Goal: Task Accomplishment & Management: Manage account settings

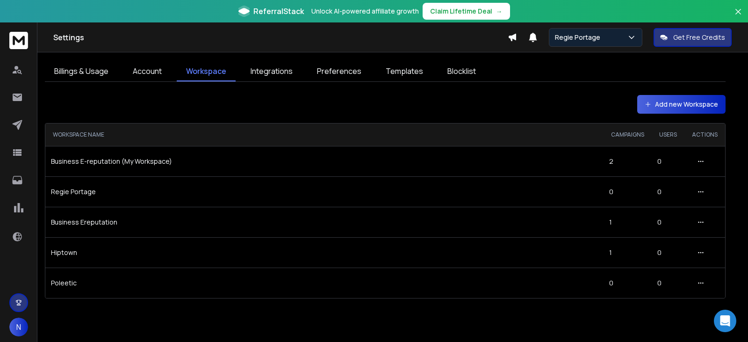
click at [615, 41] on div "Regie Portage" at bounding box center [595, 37] width 81 height 9
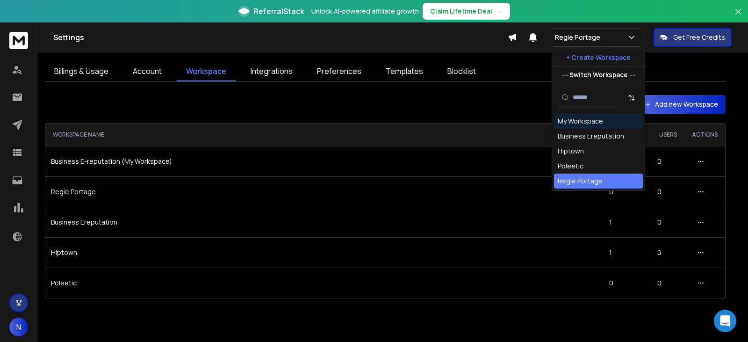
click at [600, 122] on div "My Workspace" at bounding box center [580, 120] width 45 height 9
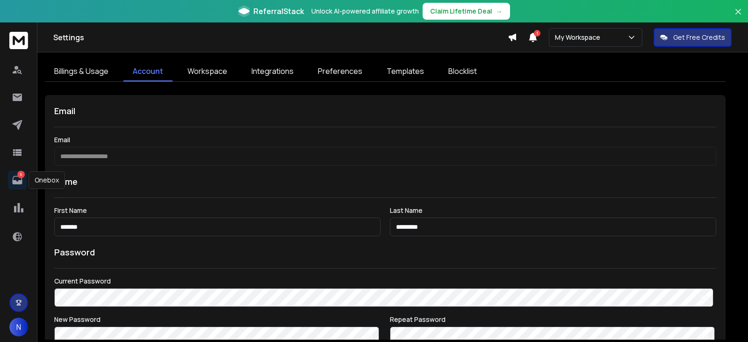
click at [20, 177] on p "5" at bounding box center [20, 174] width 7 height 7
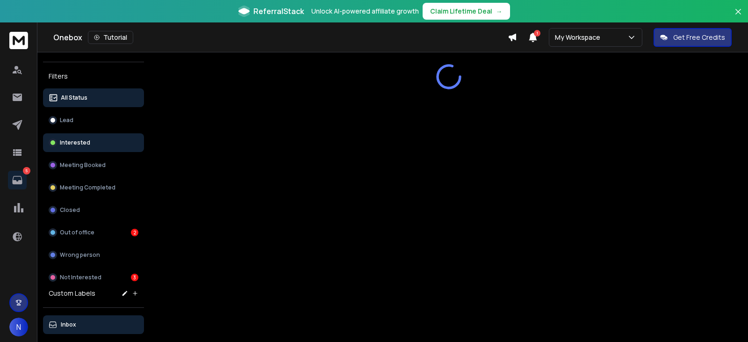
scroll to position [125, 0]
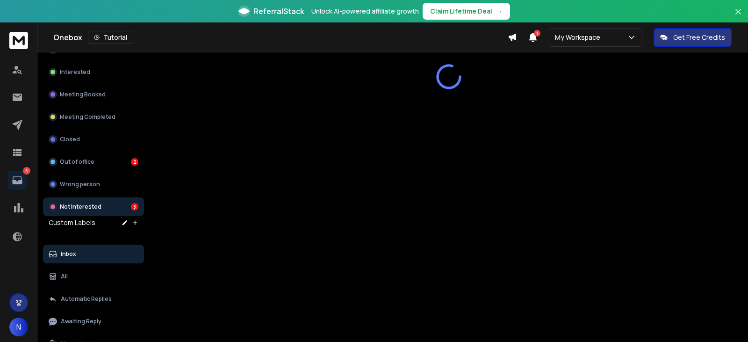
click at [105, 207] on button "Not Interested 3" at bounding box center [93, 206] width 101 height 19
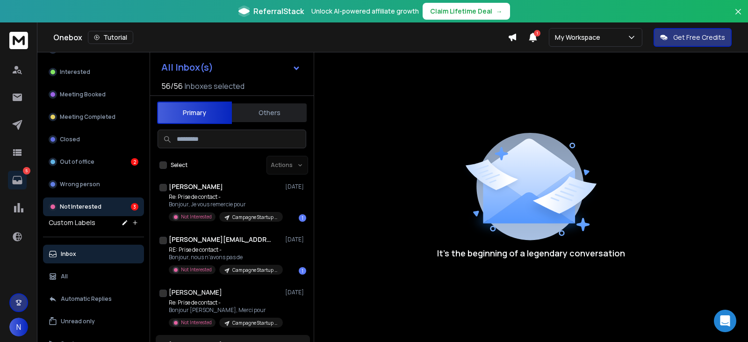
scroll to position [0, 0]
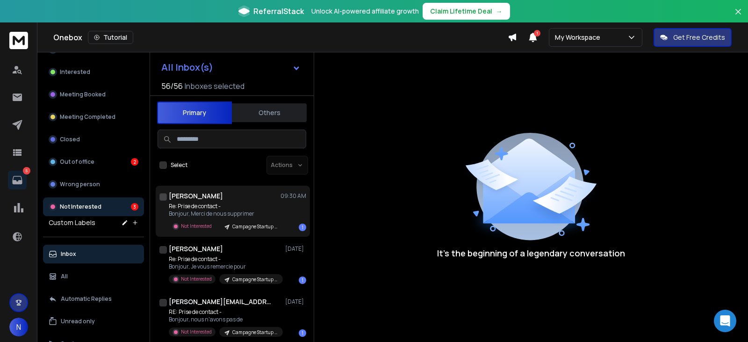
click at [212, 208] on p "Re: Prise de contact -" at bounding box center [225, 205] width 112 height 7
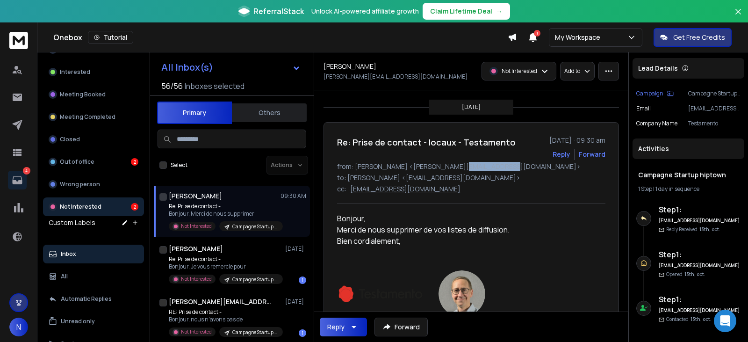
drag, startPoint x: 485, startPoint y: 165, endPoint x: 441, endPoint y: 165, distance: 44.4
click at [441, 165] on p "from: [PERSON_NAME] <[PERSON_NAME][EMAIL_ADDRESS][DOMAIN_NAME]>" at bounding box center [471, 166] width 268 height 9
copy p "[DOMAIN_NAME]"
click at [14, 154] on icon at bounding box center [17, 152] width 8 height 7
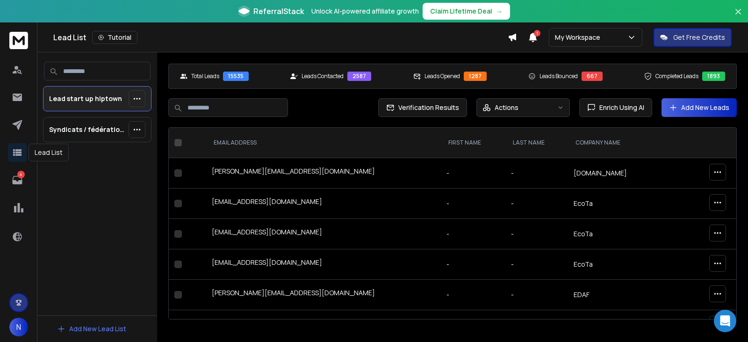
click at [216, 106] on input at bounding box center [228, 107] width 120 height 19
type input "**********"
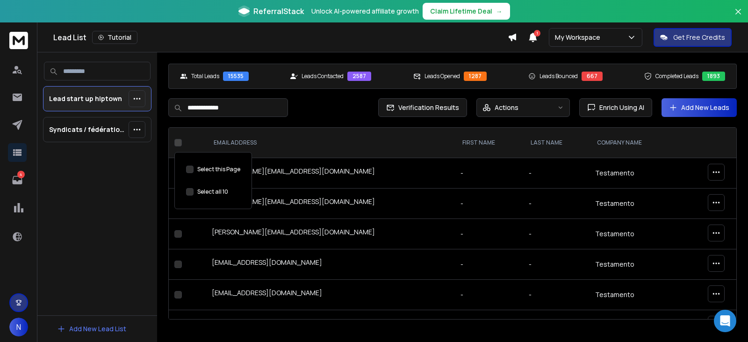
click at [176, 144] on button "Select this Page" at bounding box center [177, 142] width 7 height 7
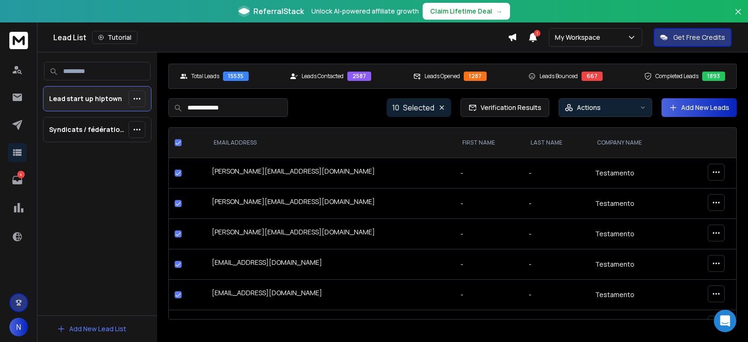
click at [620, 108] on div "Actions" at bounding box center [600, 107] width 71 height 9
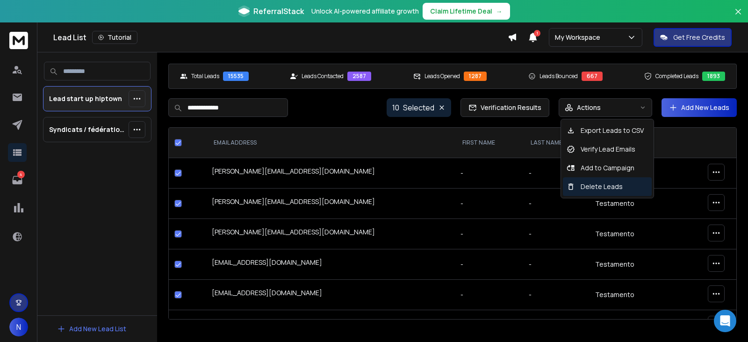
click at [600, 186] on p "Delete Leads" at bounding box center [602, 186] width 46 height 13
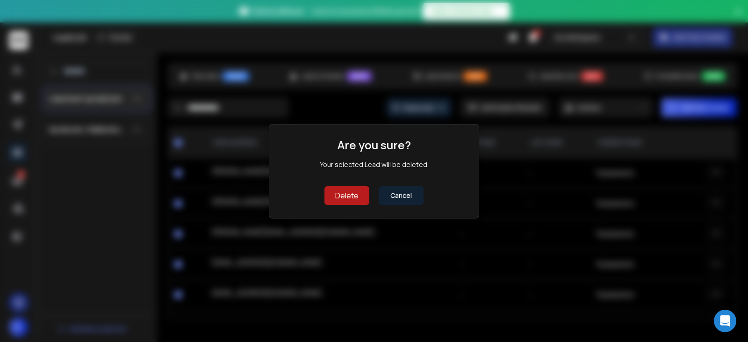
click at [352, 194] on button "Delete" at bounding box center [346, 195] width 45 height 19
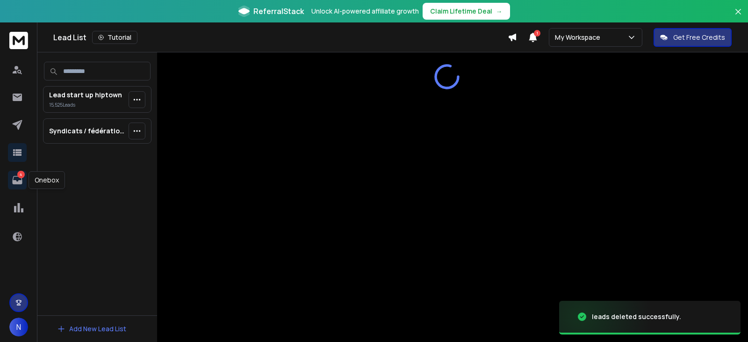
click at [21, 180] on icon at bounding box center [17, 180] width 10 height 8
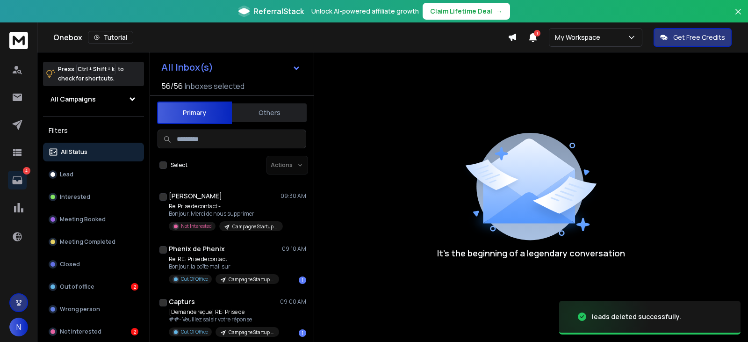
click at [92, 287] on p "Out of office" at bounding box center [77, 286] width 35 height 7
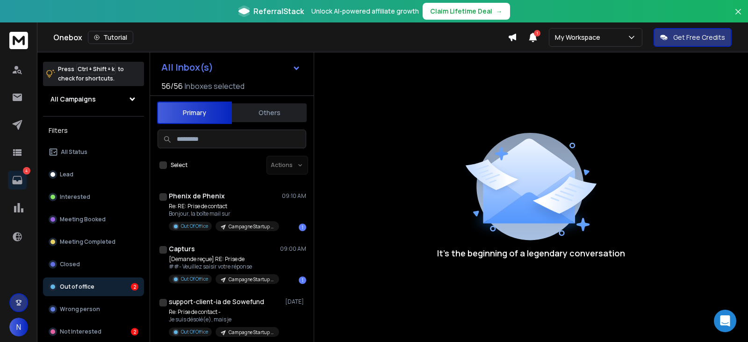
scroll to position [62, 0]
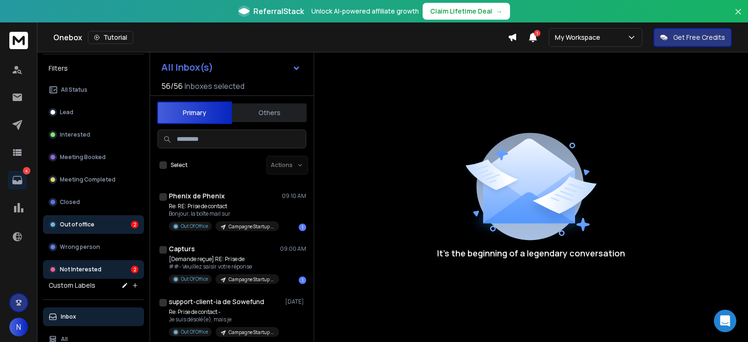
click at [98, 267] on p "Not Interested" at bounding box center [81, 269] width 42 height 7
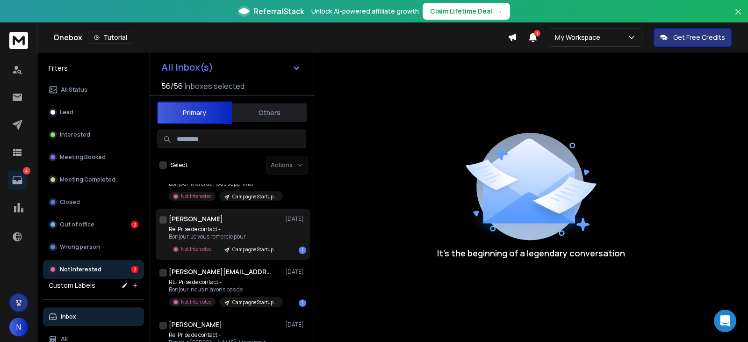
scroll to position [0, 0]
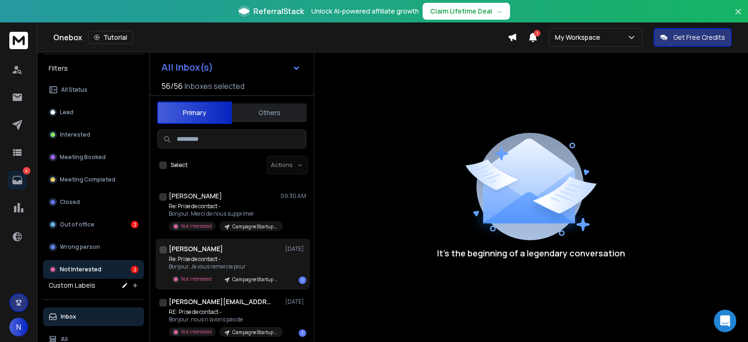
click at [230, 208] on p "Re: Prise de contact -" at bounding box center [225, 205] width 112 height 7
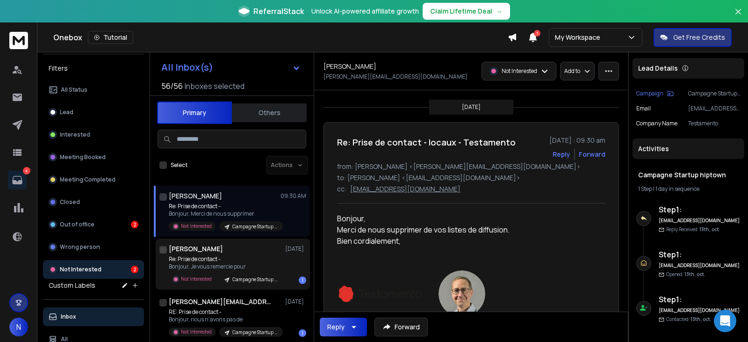
scroll to position [62, 0]
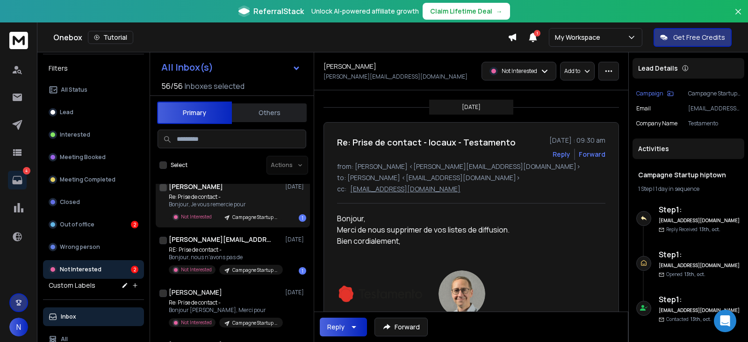
click at [224, 198] on p "Re: Prise de contact -" at bounding box center [225, 196] width 112 height 7
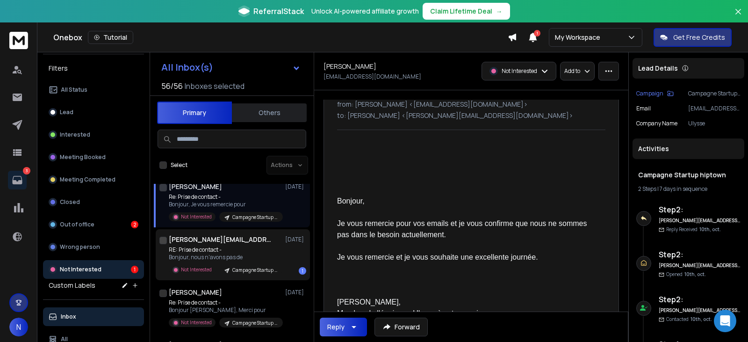
click at [219, 249] on p "RE: Prise de contact -" at bounding box center [225, 249] width 112 height 7
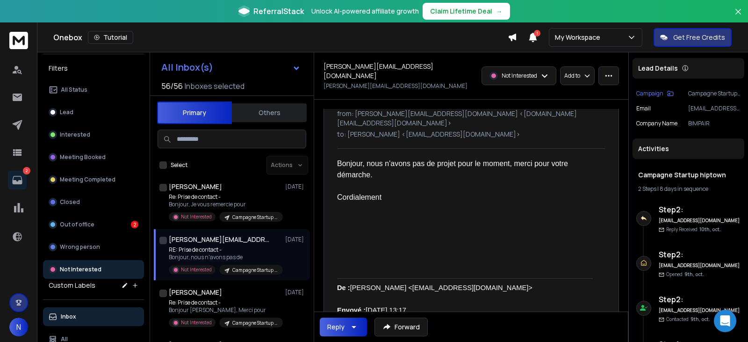
scroll to position [125, 0]
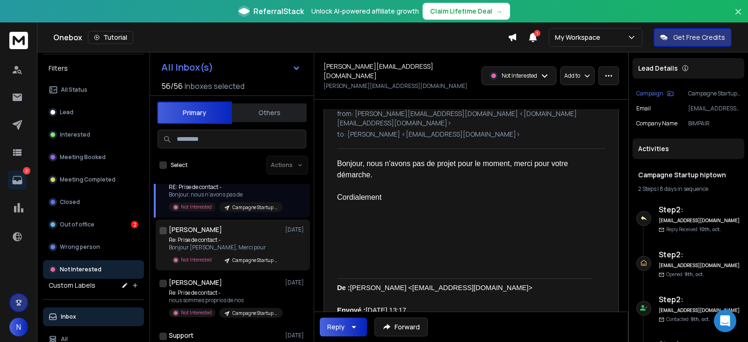
click at [207, 233] on h1 "[PERSON_NAME]" at bounding box center [195, 229] width 53 height 9
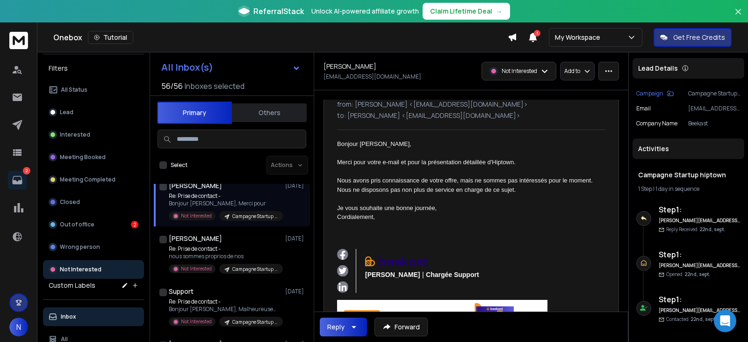
scroll to position [187, 0]
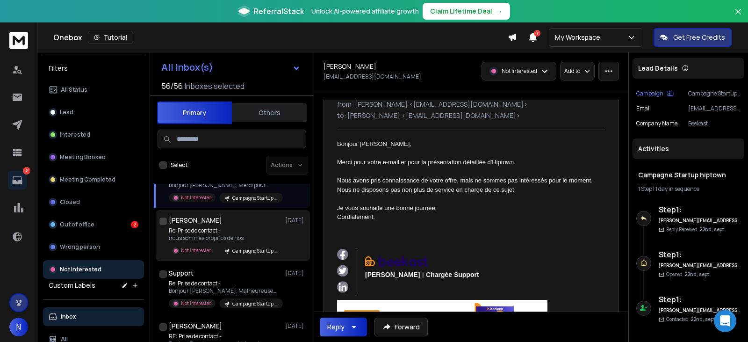
click at [229, 227] on p "Re: Prise de contact -" at bounding box center [225, 230] width 112 height 7
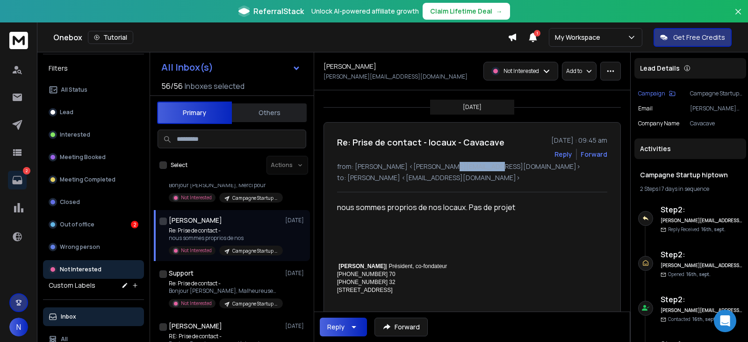
drag, startPoint x: 490, startPoint y: 165, endPoint x: 448, endPoint y: 165, distance: 41.6
click at [448, 165] on p "from: [PERSON_NAME] <[PERSON_NAME][EMAIL_ADDRESS][DOMAIN_NAME]>" at bounding box center [472, 166] width 270 height 9
copy p "[DOMAIN_NAME]"
click at [20, 149] on icon at bounding box center [17, 152] width 8 height 7
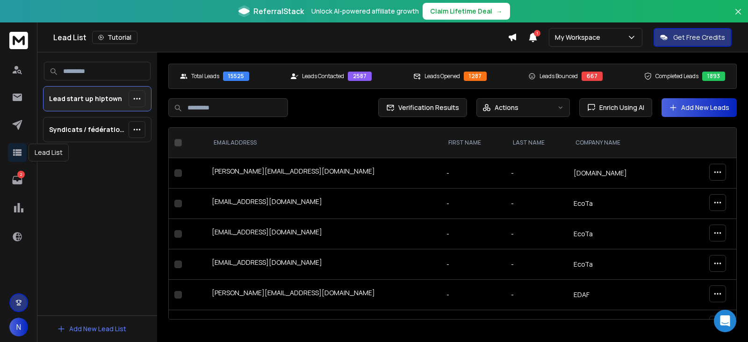
click at [200, 110] on input at bounding box center [228, 107] width 120 height 19
paste input "**********"
type input "**********"
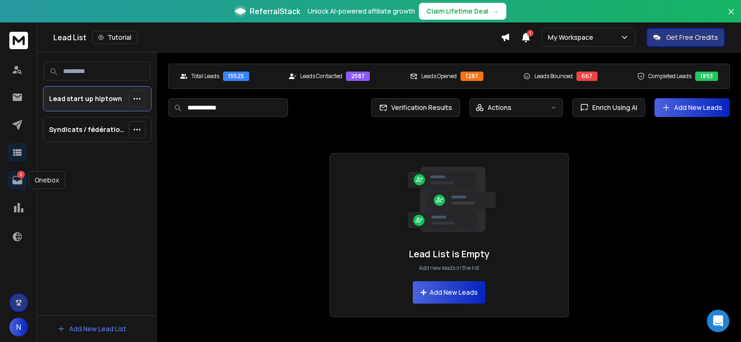
click at [20, 173] on p "2" at bounding box center [20, 174] width 7 height 7
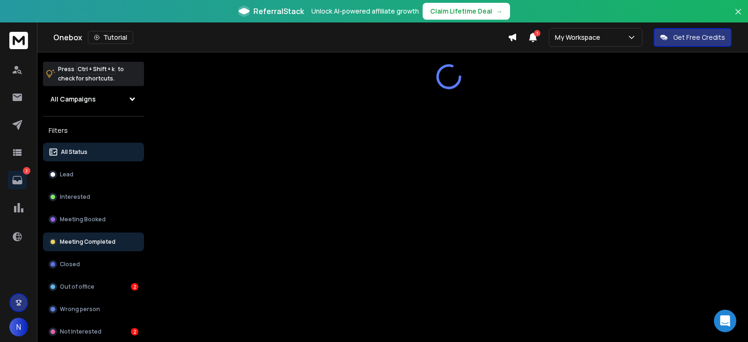
scroll to position [62, 0]
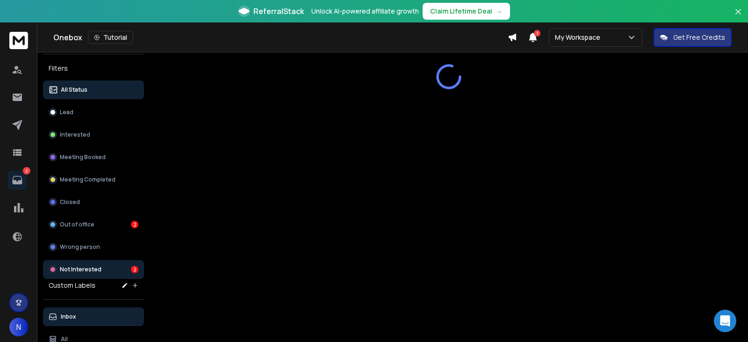
click at [100, 264] on button "Not Interested 2" at bounding box center [93, 269] width 101 height 19
click at [114, 271] on button "Not Interested 2" at bounding box center [93, 269] width 101 height 19
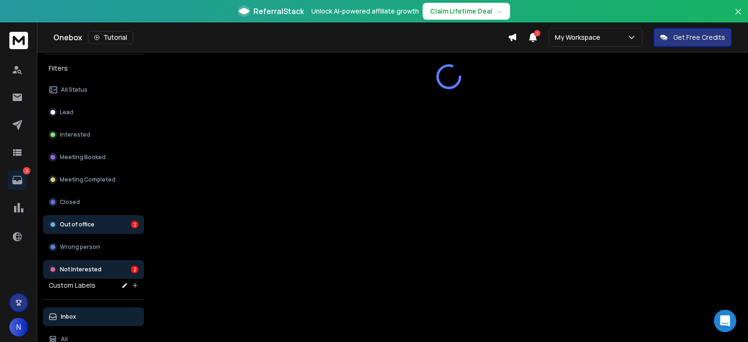
click at [93, 226] on p "Out of office" at bounding box center [77, 224] width 35 height 7
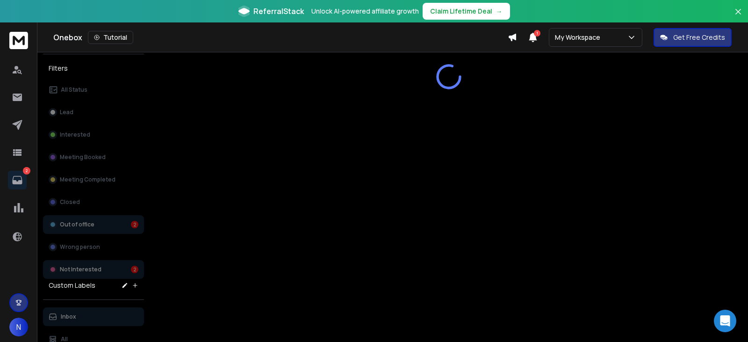
click at [98, 265] on div "All Status Lead Interested Meeting Booked Meeting Completed Closed Out of offic…" at bounding box center [93, 179] width 101 height 198
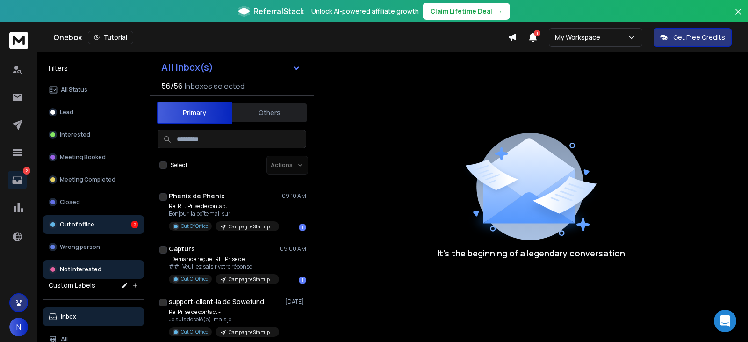
click at [117, 267] on button "Not Interested" at bounding box center [93, 269] width 101 height 19
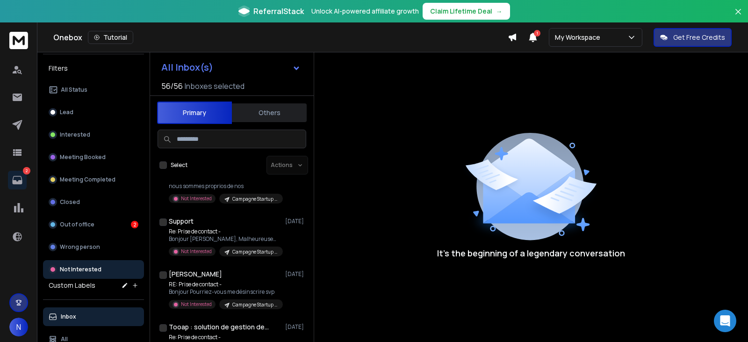
scroll to position [249, 0]
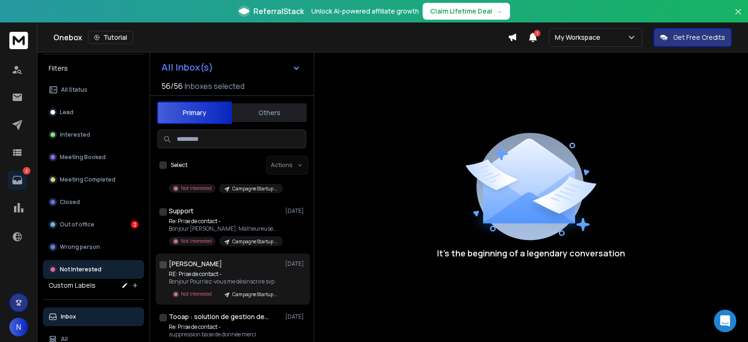
click at [238, 267] on div "[PERSON_NAME] [DATE]" at bounding box center [237, 263] width 137 height 9
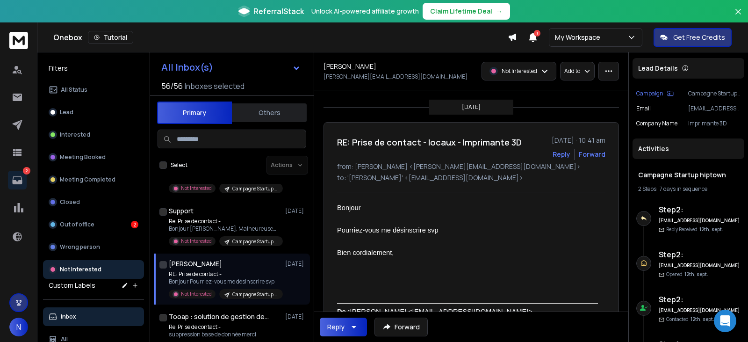
scroll to position [0, 0]
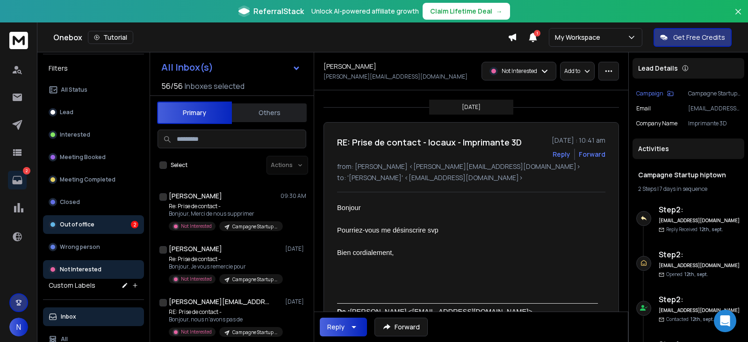
click at [106, 221] on button "Out of office 2" at bounding box center [93, 224] width 101 height 19
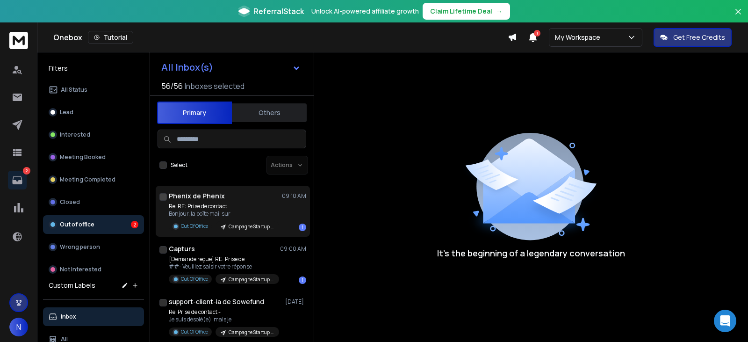
click at [227, 211] on p "Bonjour, la boîte mail sur" at bounding box center [224, 213] width 110 height 7
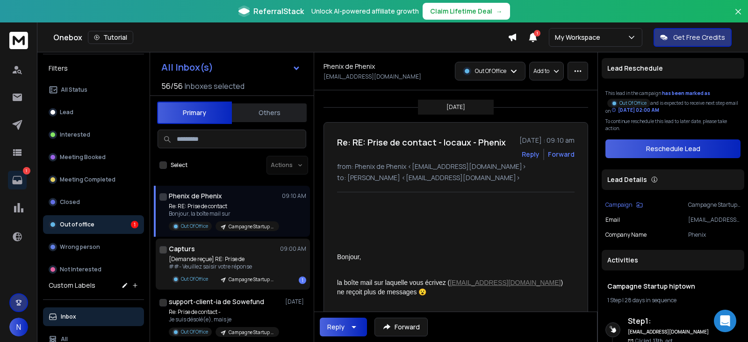
click at [232, 251] on div "Capturs 09:00 AM" at bounding box center [237, 248] width 137 height 9
